Goal: Task Accomplishment & Management: Use online tool/utility

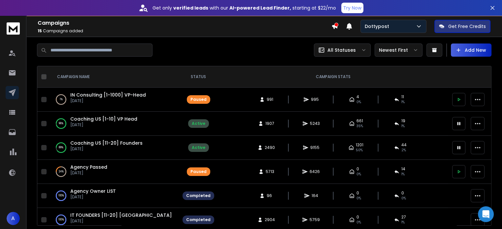
click at [379, 27] on p "Dottypost" at bounding box center [378, 26] width 27 height 7
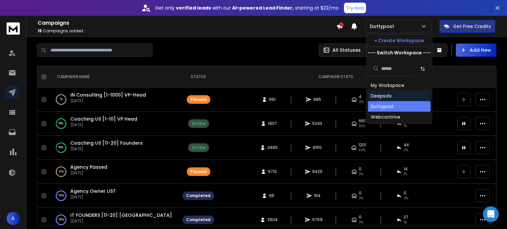
click at [389, 92] on div "Deepsolv" at bounding box center [399, 96] width 63 height 11
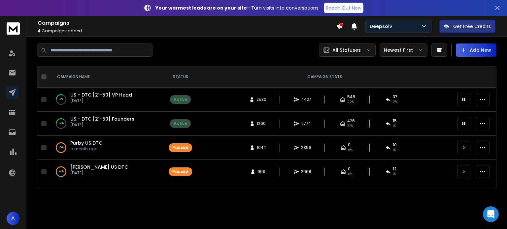
click at [404, 29] on div "Deepsolv" at bounding box center [397, 26] width 57 height 7
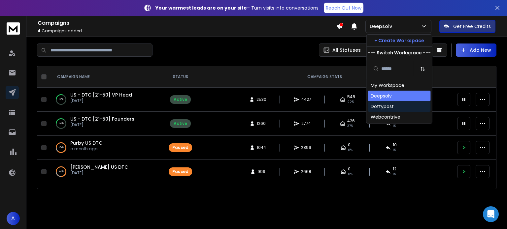
click at [393, 104] on div "Dottypost" at bounding box center [399, 106] width 63 height 11
